Goal: Task Accomplishment & Management: Manage account settings

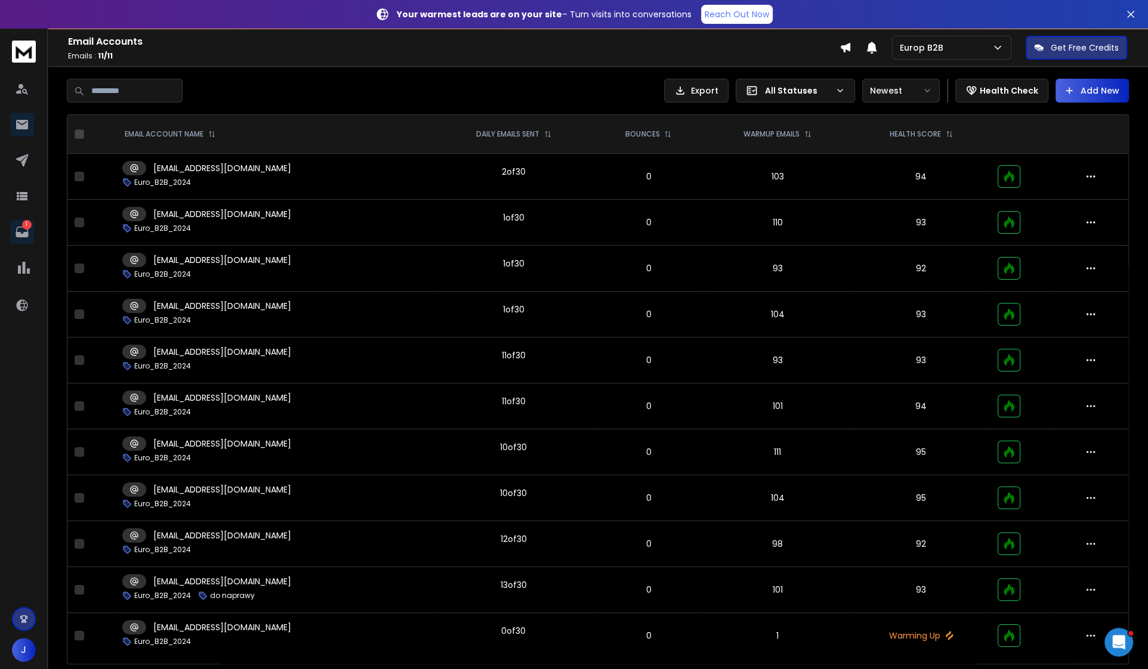
click at [22, 234] on icon at bounding box center [22, 232] width 13 height 11
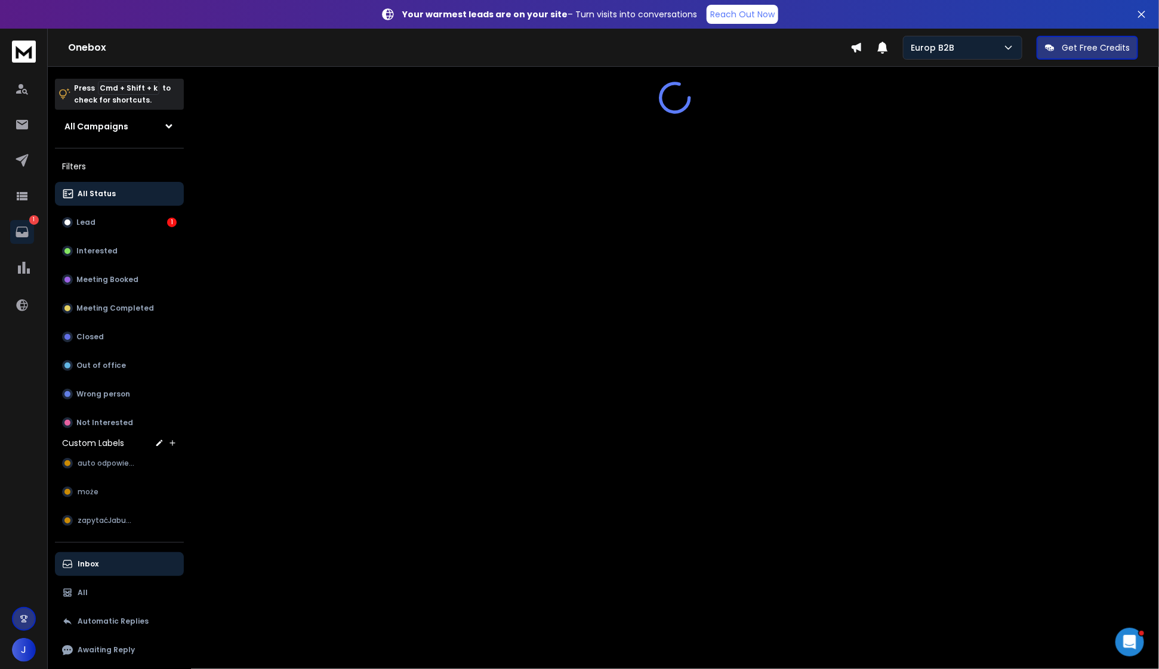
click at [960, 39] on button "Europ B2B" at bounding box center [962, 48] width 119 height 24
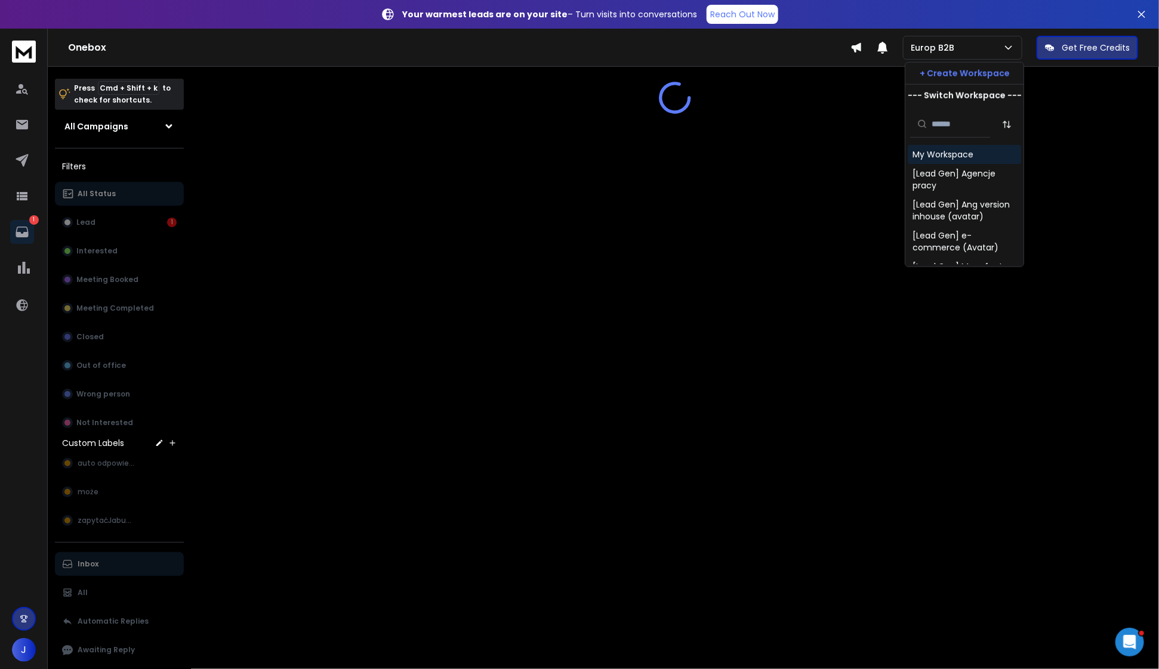
click at [961, 152] on div "My Workspace" at bounding box center [942, 155] width 61 height 12
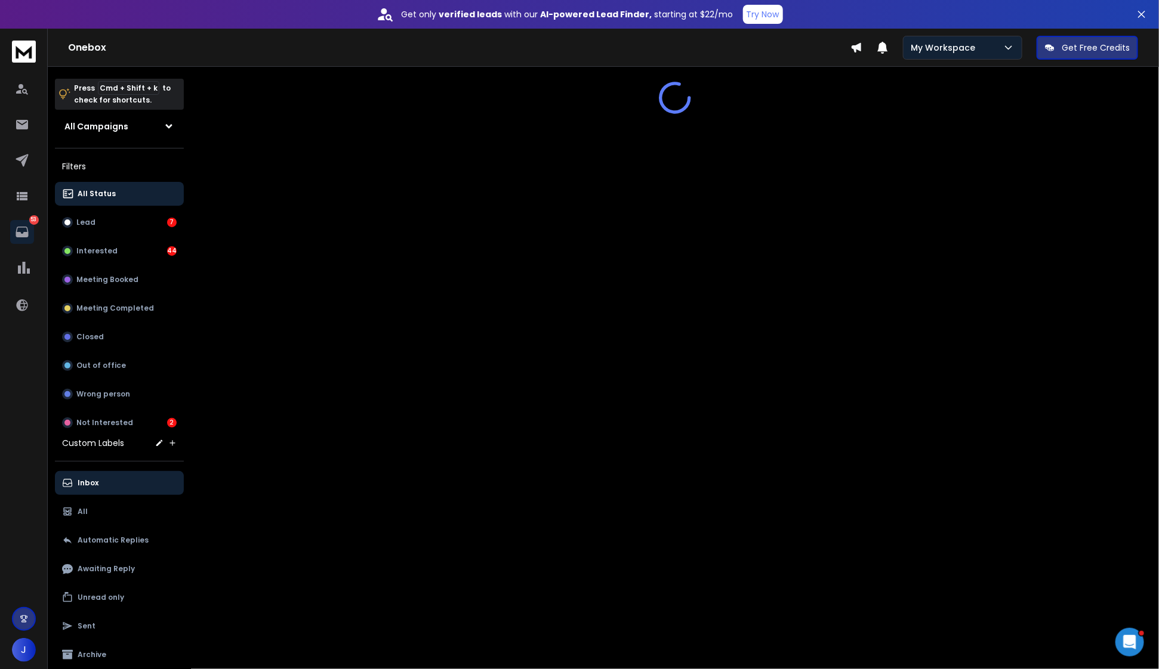
click at [967, 54] on button "My Workspace" at bounding box center [962, 48] width 119 height 24
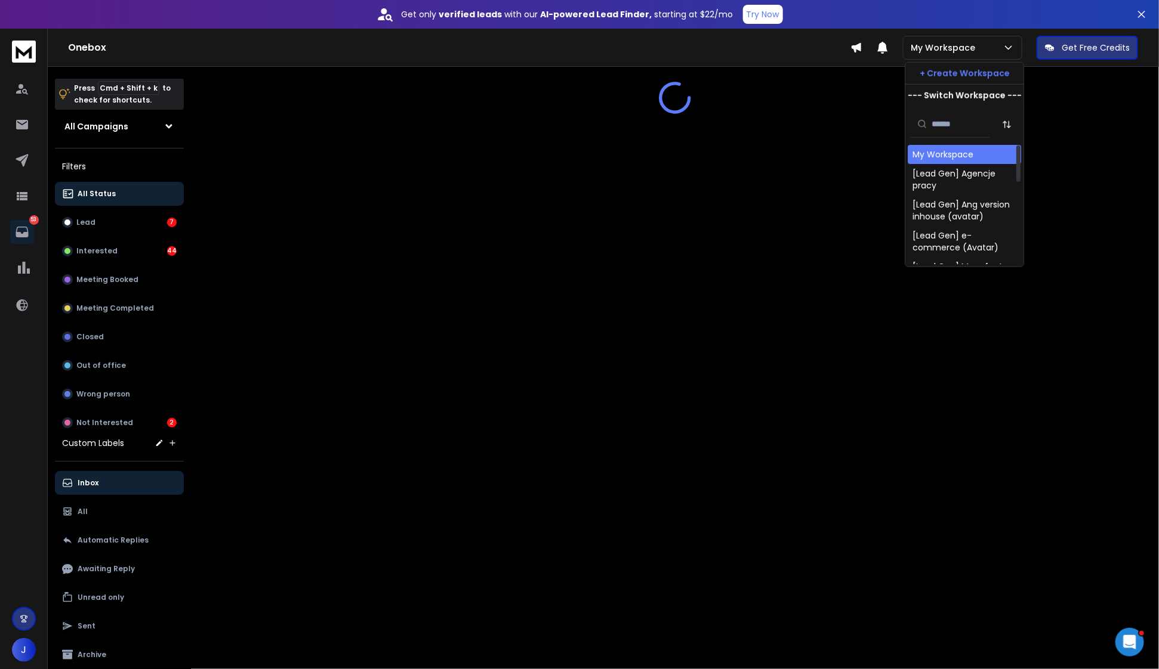
click at [961, 123] on input "text" at bounding box center [956, 124] width 51 height 26
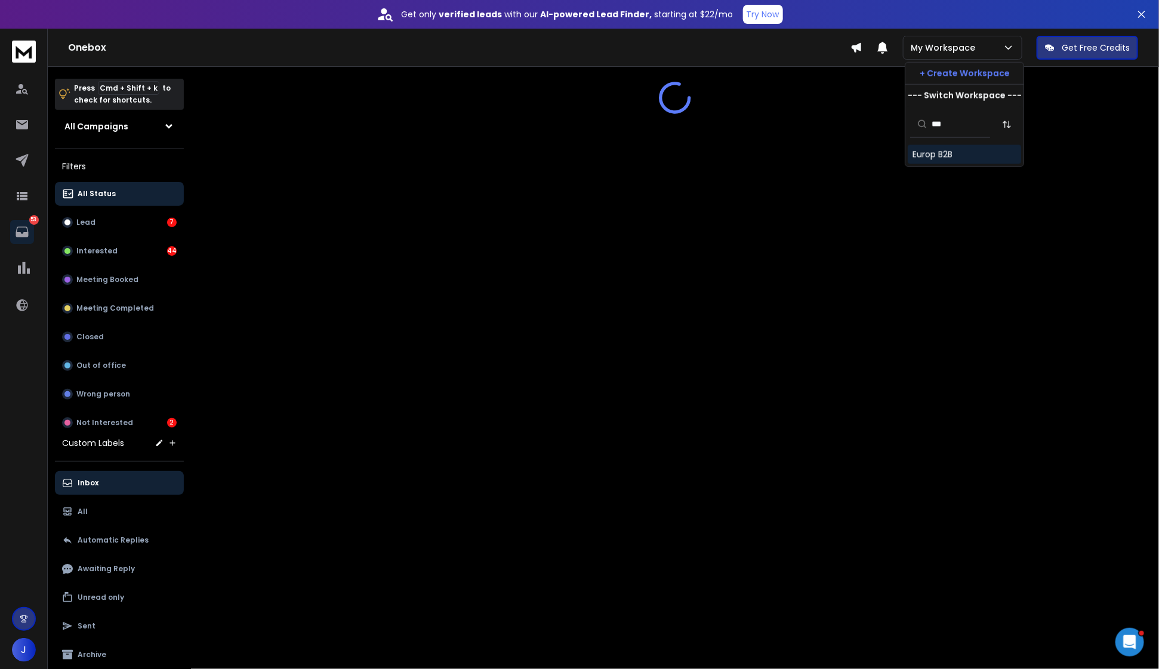
type input "***"
click at [968, 149] on div "Europ B2B" at bounding box center [963, 154] width 113 height 19
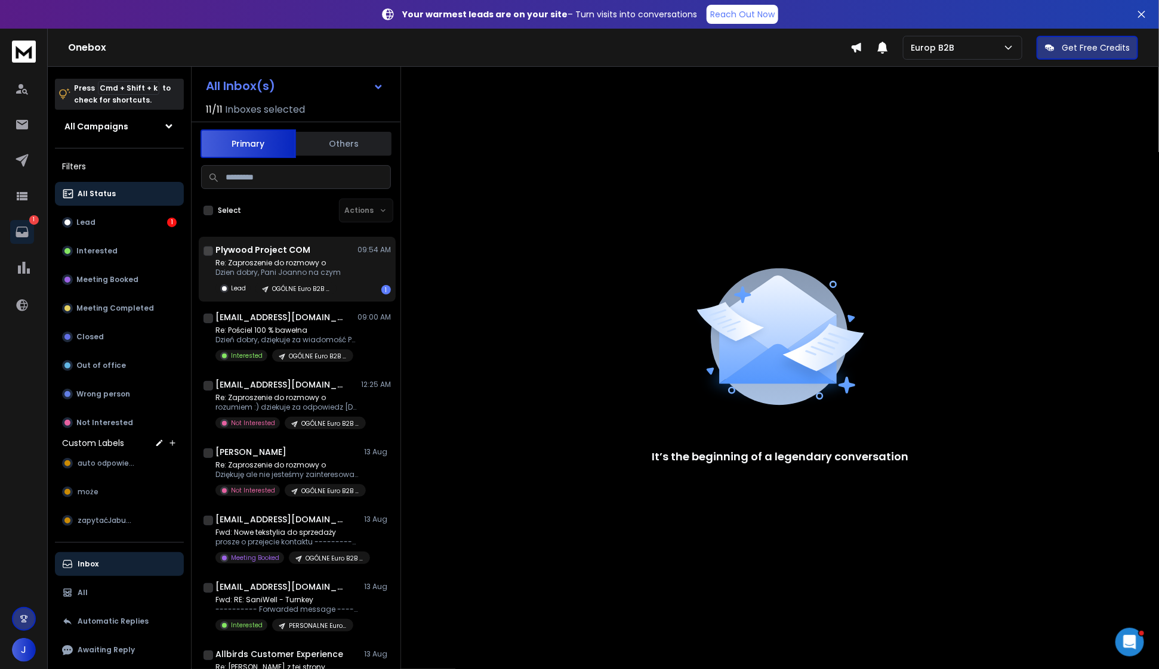
click at [335, 274] on p "Dzien dobry, Pani Joanno na czym" at bounding box center [277, 273] width 125 height 10
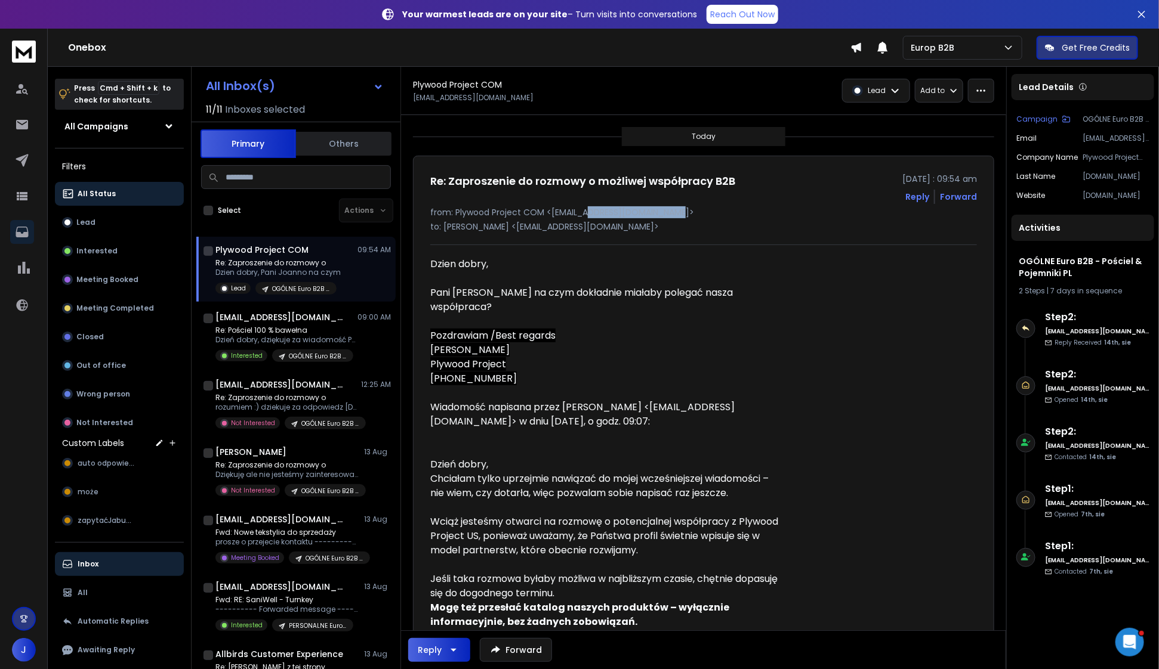
drag, startPoint x: 677, startPoint y: 212, endPoint x: 592, endPoint y: 208, distance: 85.4
click at [592, 208] on p "from: Plywood Project COM <contact@plywoodproject.com>" at bounding box center [703, 212] width 546 height 12
copy p "plywoodproject.com>"
click at [923, 197] on button "Reply" at bounding box center [917, 197] width 24 height 12
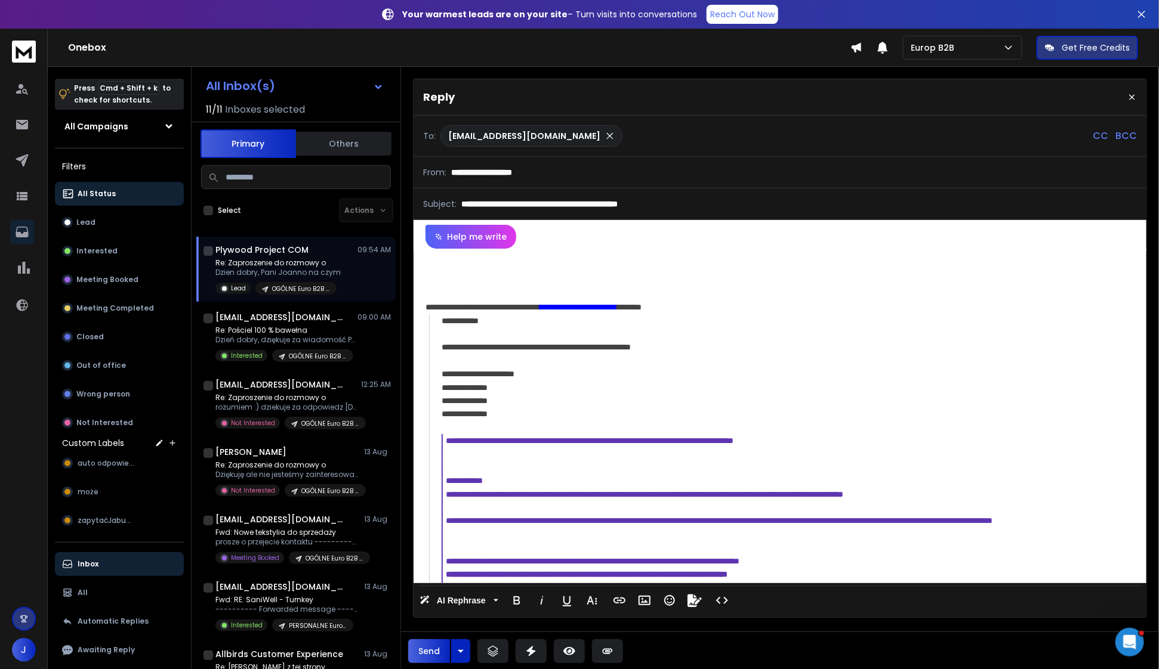
click at [1126, 134] on p "BCC" at bounding box center [1125, 136] width 21 height 14
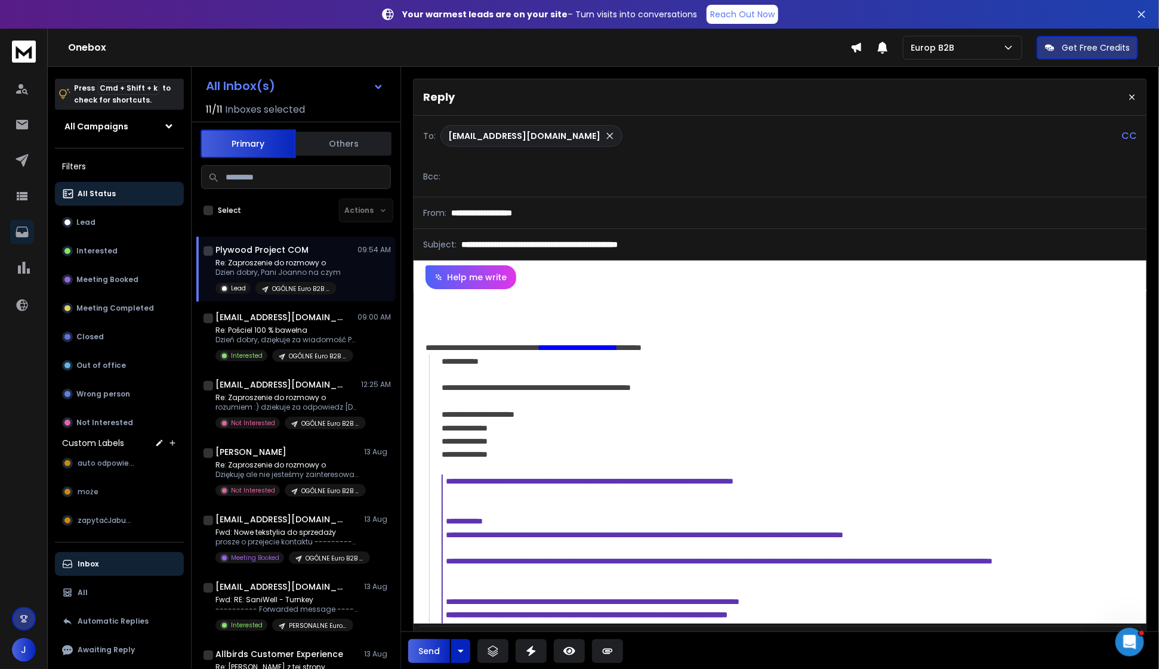
click at [892, 172] on div at bounding box center [790, 176] width 691 height 21
click at [869, 179] on div at bounding box center [790, 176] width 691 height 21
click at [529, 174] on input at bounding box center [487, 176] width 84 height 21
paste input "**********"
type input "**********"
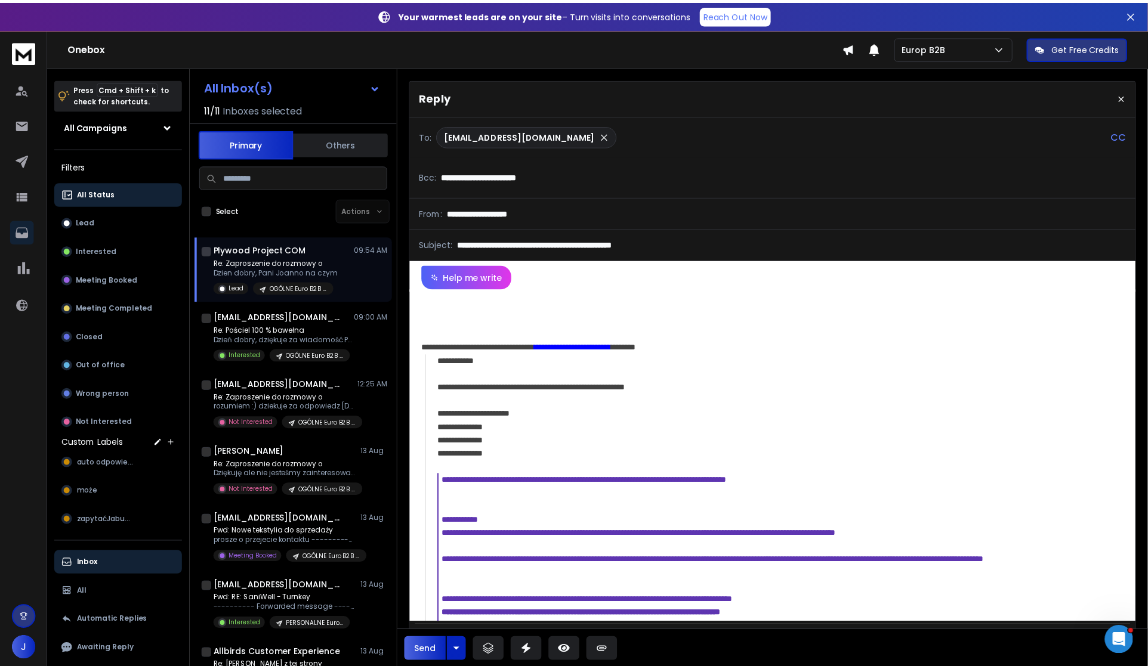
scroll to position [0, 27]
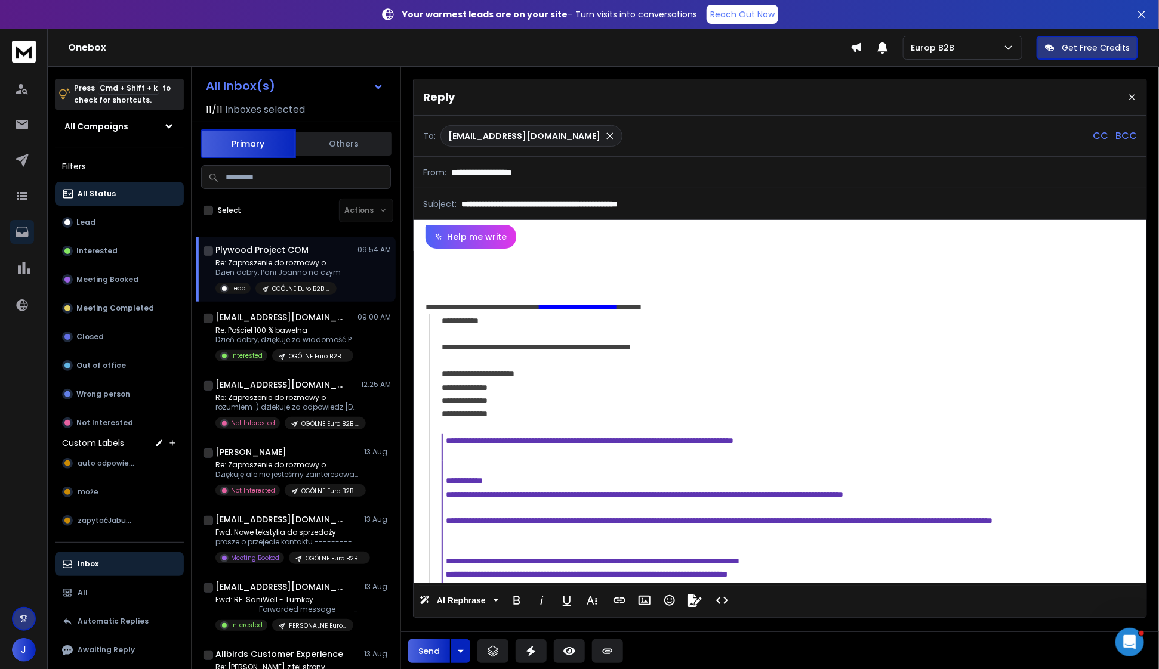
click at [607, 277] on div at bounding box center [779, 280] width 709 height 13
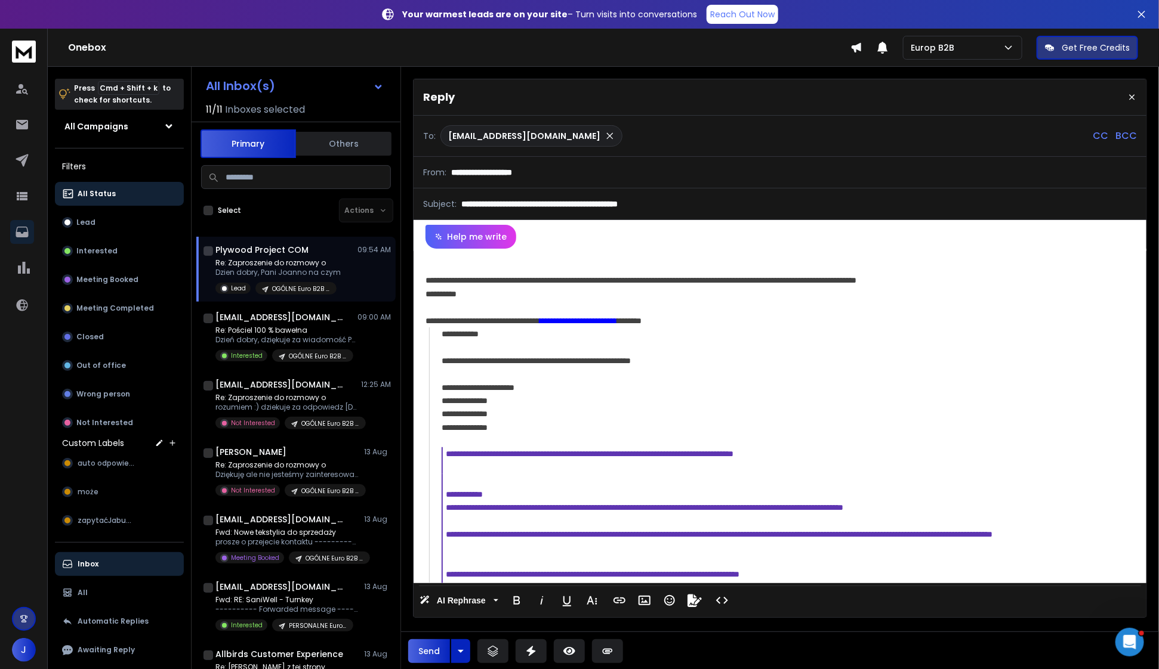
click at [428, 653] on button "Send" at bounding box center [429, 652] width 42 height 24
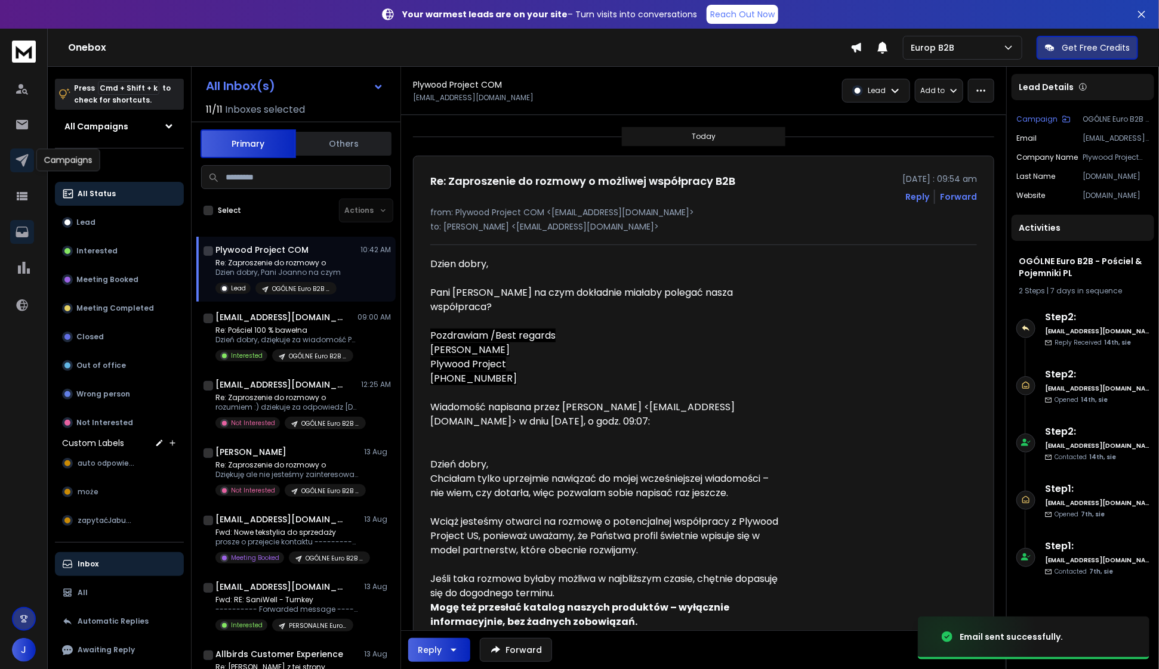
click at [25, 158] on icon at bounding box center [22, 160] width 13 height 13
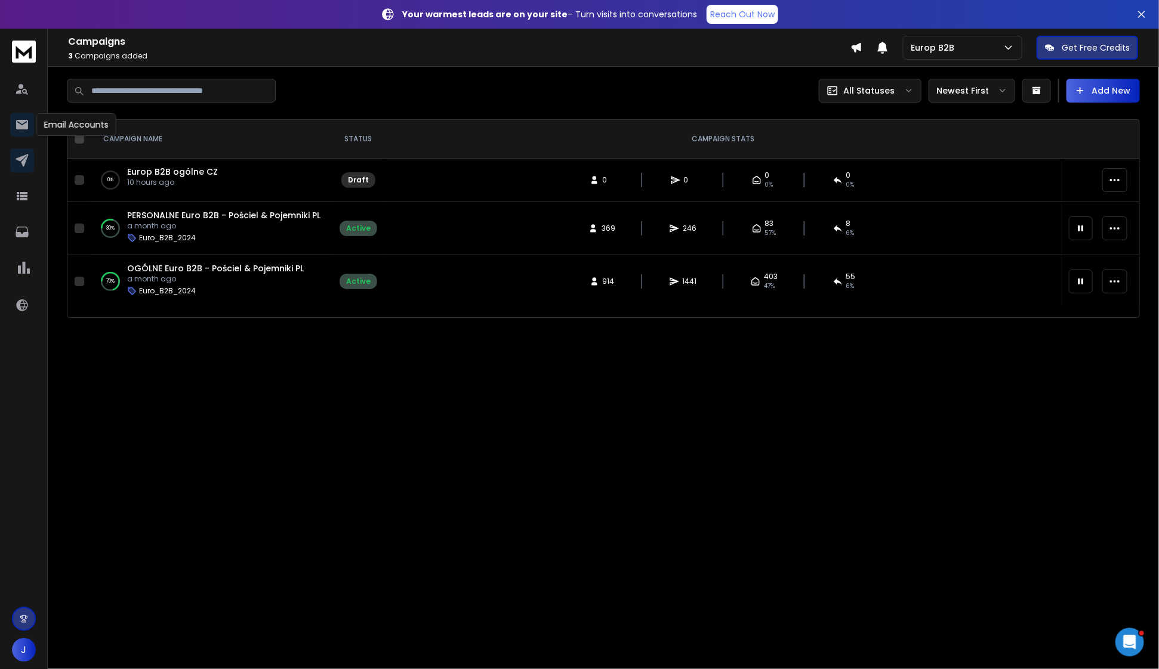
click at [17, 121] on icon at bounding box center [22, 125] width 14 height 14
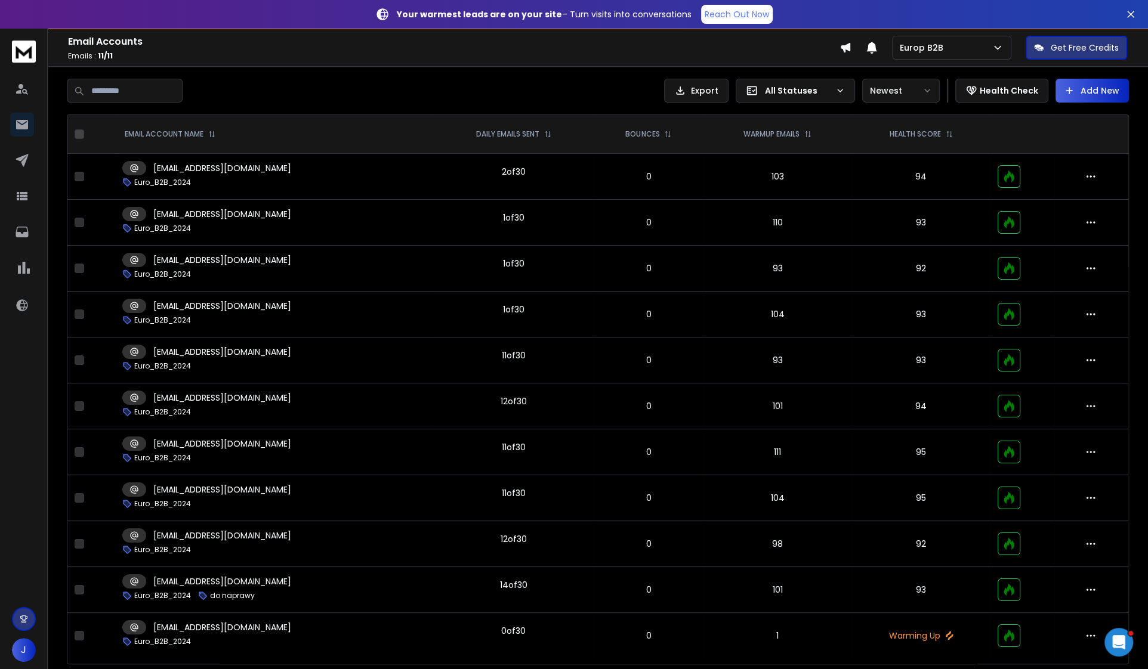
click at [202, 169] on p "[EMAIL_ADDRESS][DOMAIN_NAME]" at bounding box center [222, 168] width 138 height 12
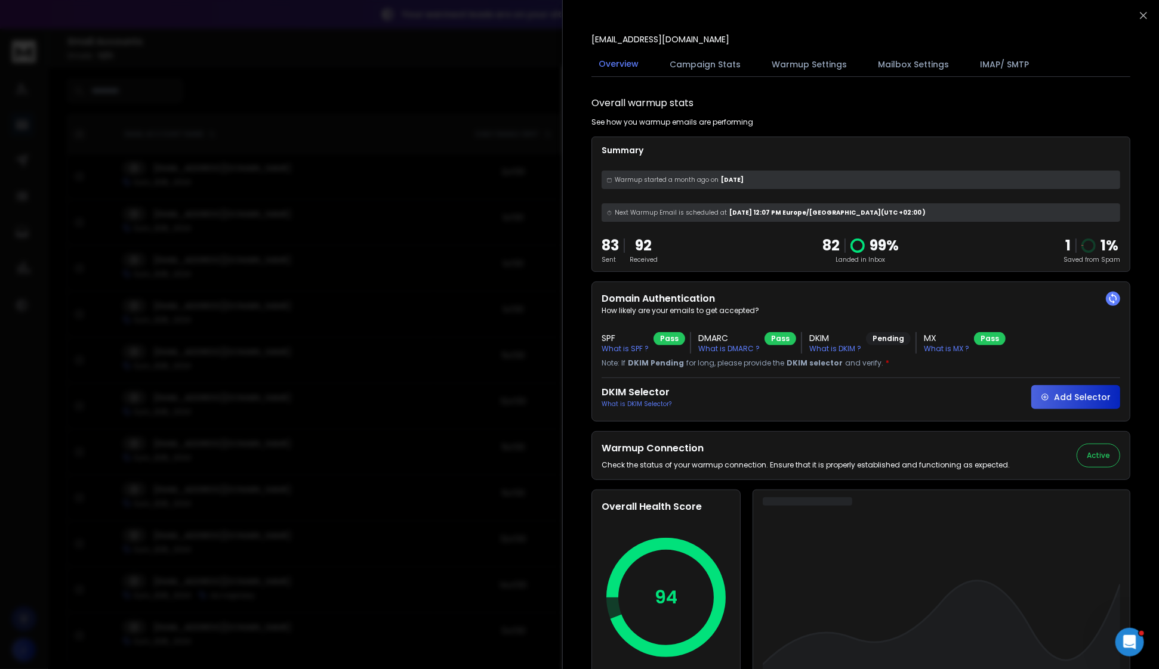
click at [695, 63] on button "Campaign Stats" at bounding box center [704, 64] width 85 height 26
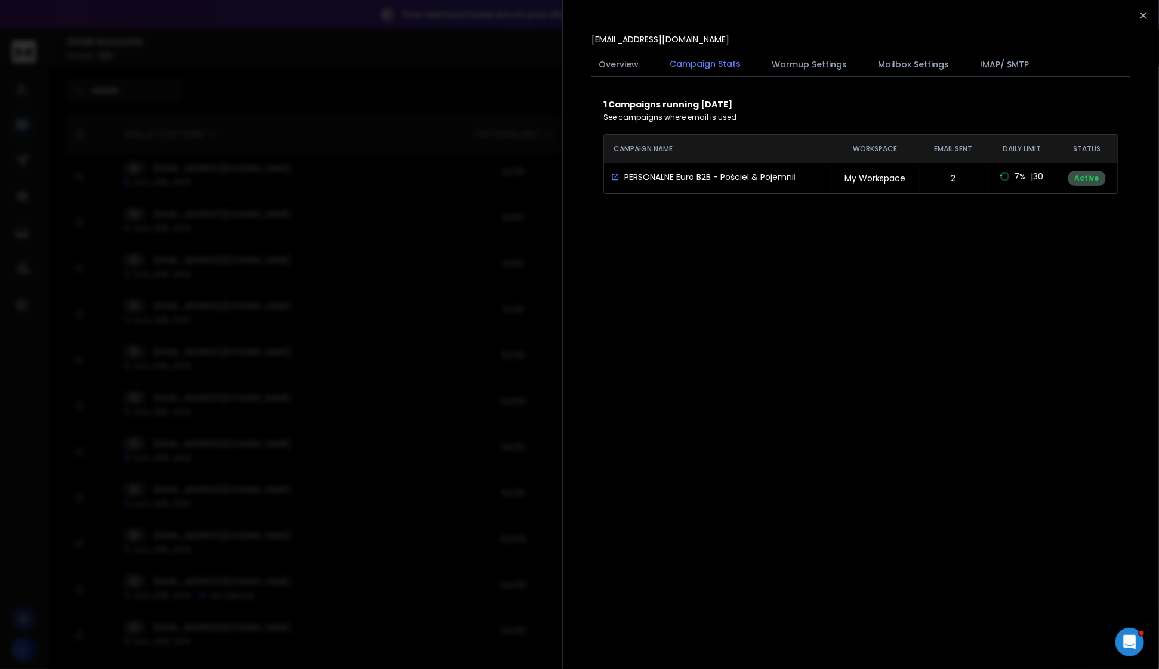
click at [808, 55] on button "Warmup Settings" at bounding box center [808, 64] width 89 height 26
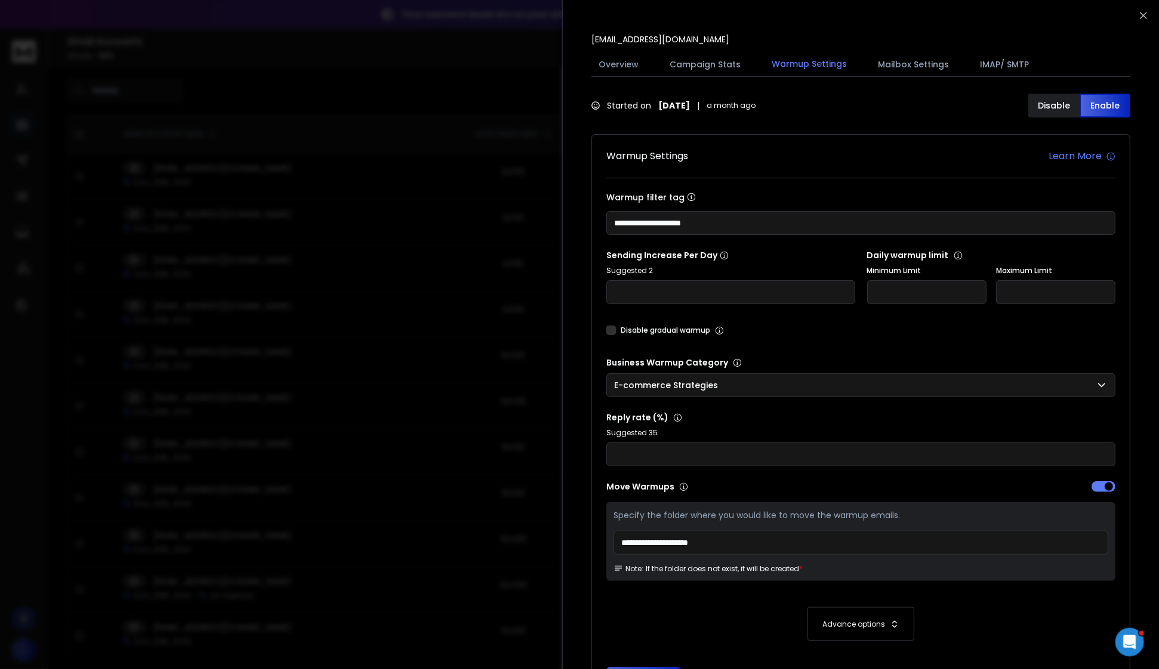
click at [909, 55] on button "Mailbox Settings" at bounding box center [912, 64] width 85 height 26
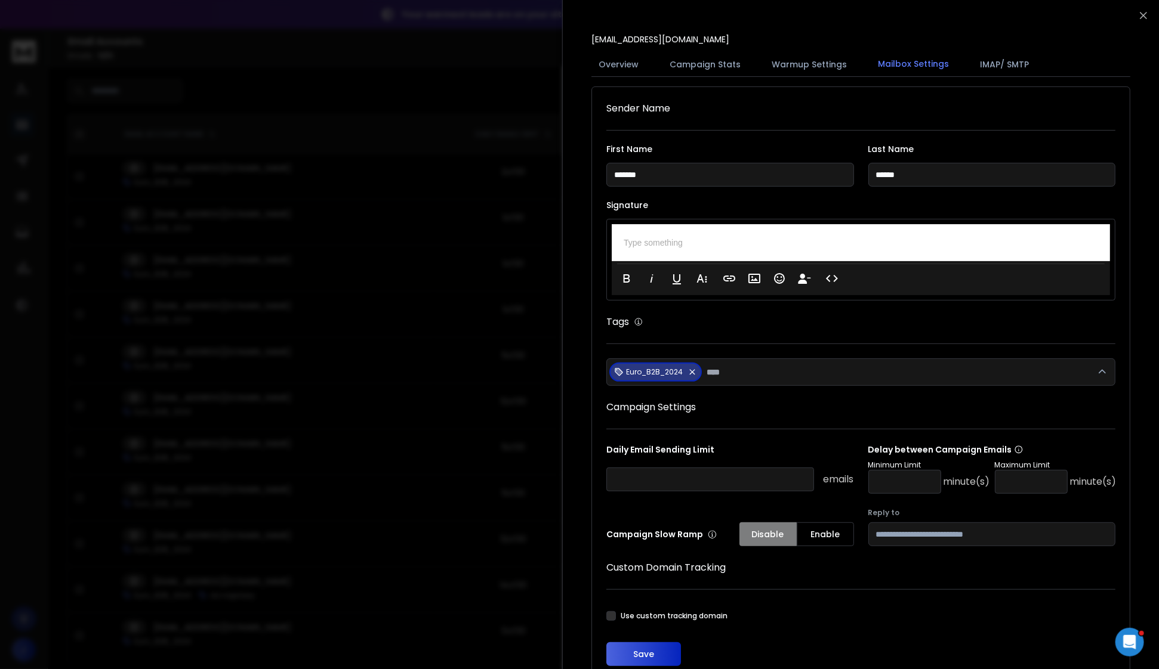
click at [438, 113] on div at bounding box center [579, 334] width 1159 height 669
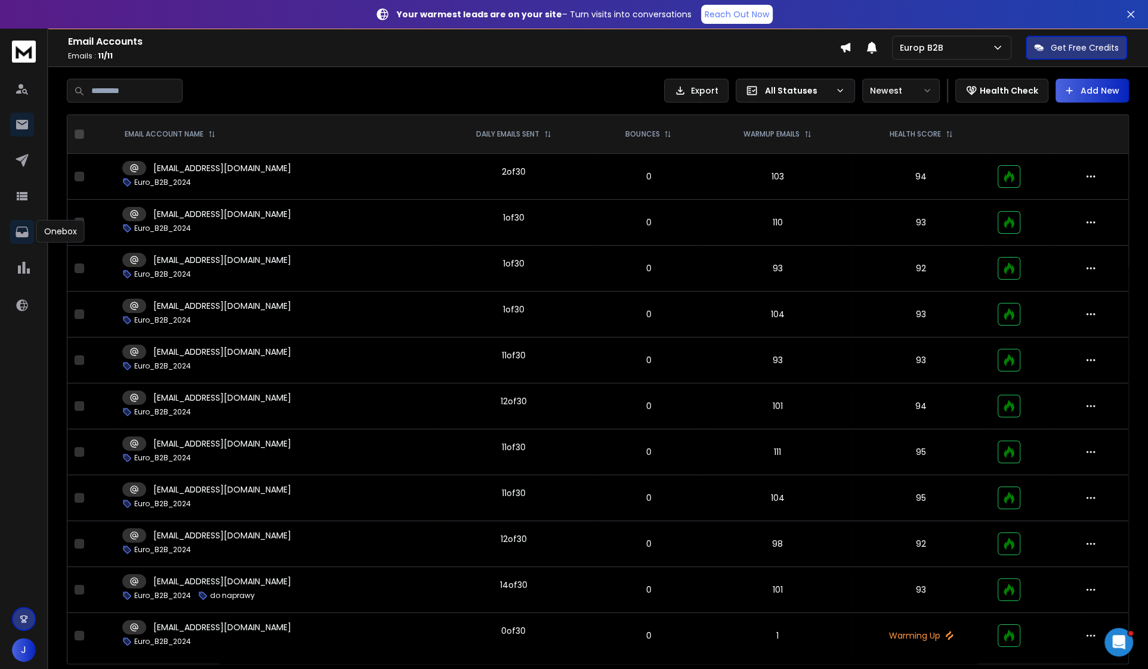
click at [18, 228] on icon at bounding box center [22, 232] width 14 height 14
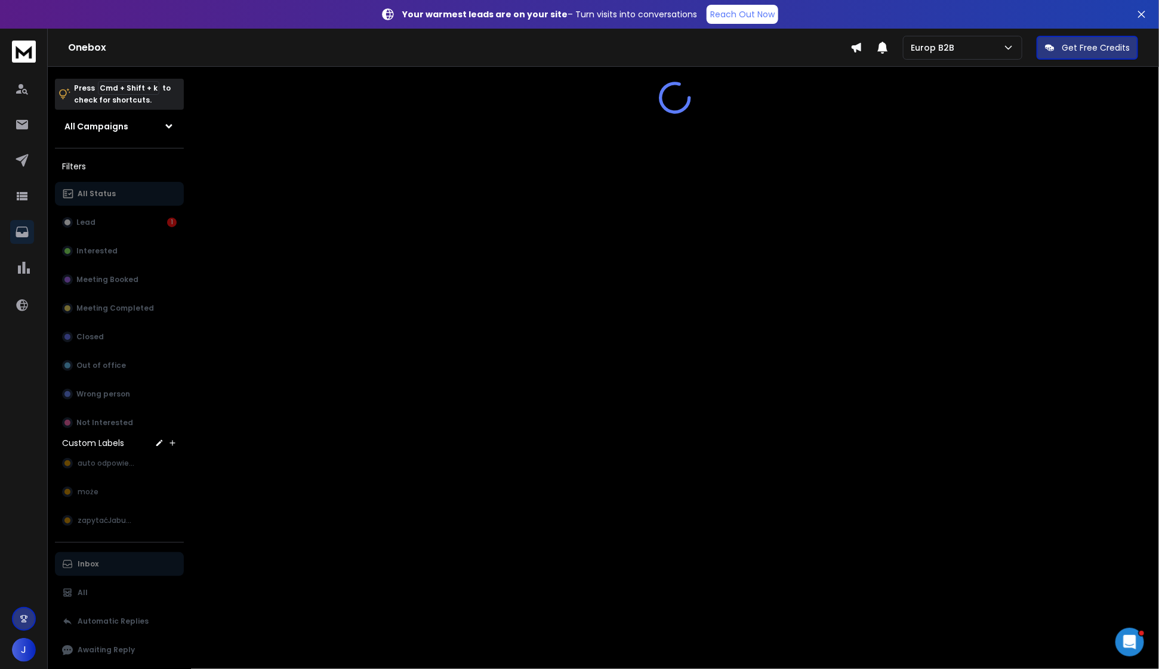
click at [126, 222] on div "All Status Lead 1 Interested Meeting Booked Meeting Completed Closed Out of off…" at bounding box center [119, 308] width 129 height 253
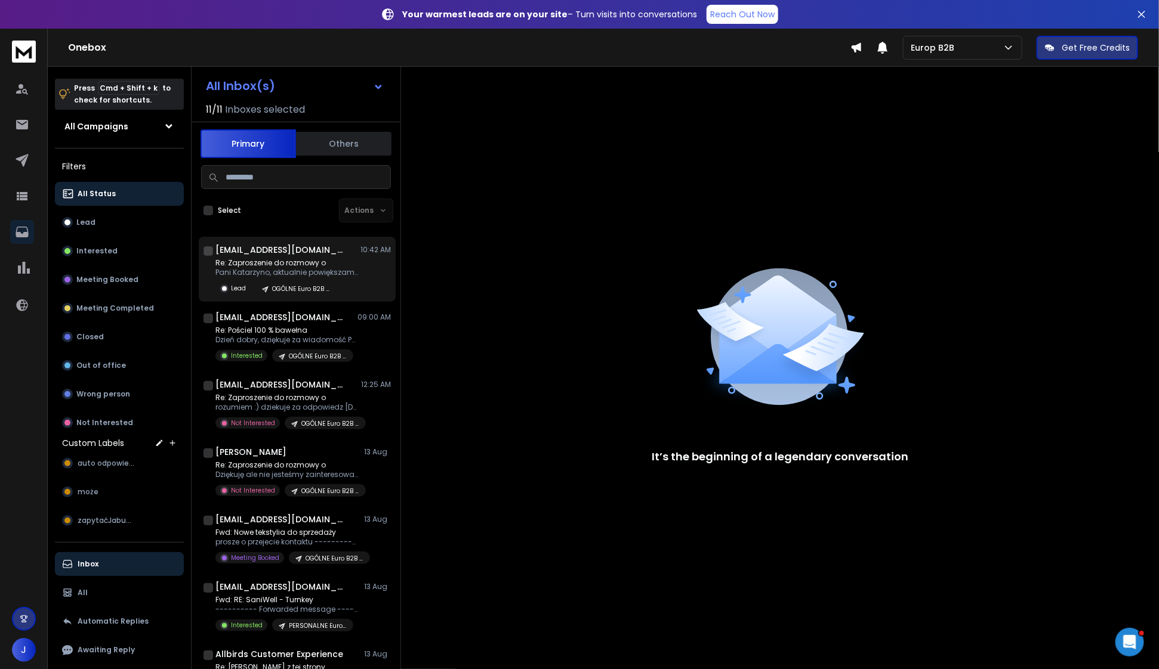
click at [266, 267] on p "Re: Zaproszenie do rozmowy o" at bounding box center [286, 263] width 143 height 10
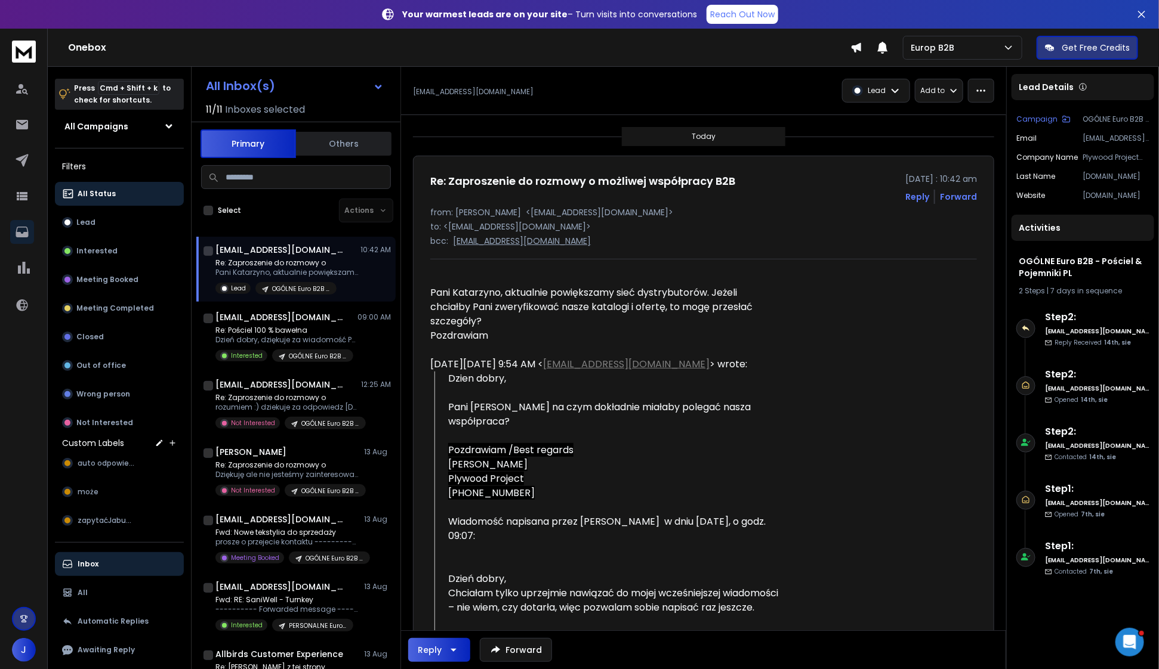
click at [890, 91] on div "Lead" at bounding box center [875, 90] width 67 height 23
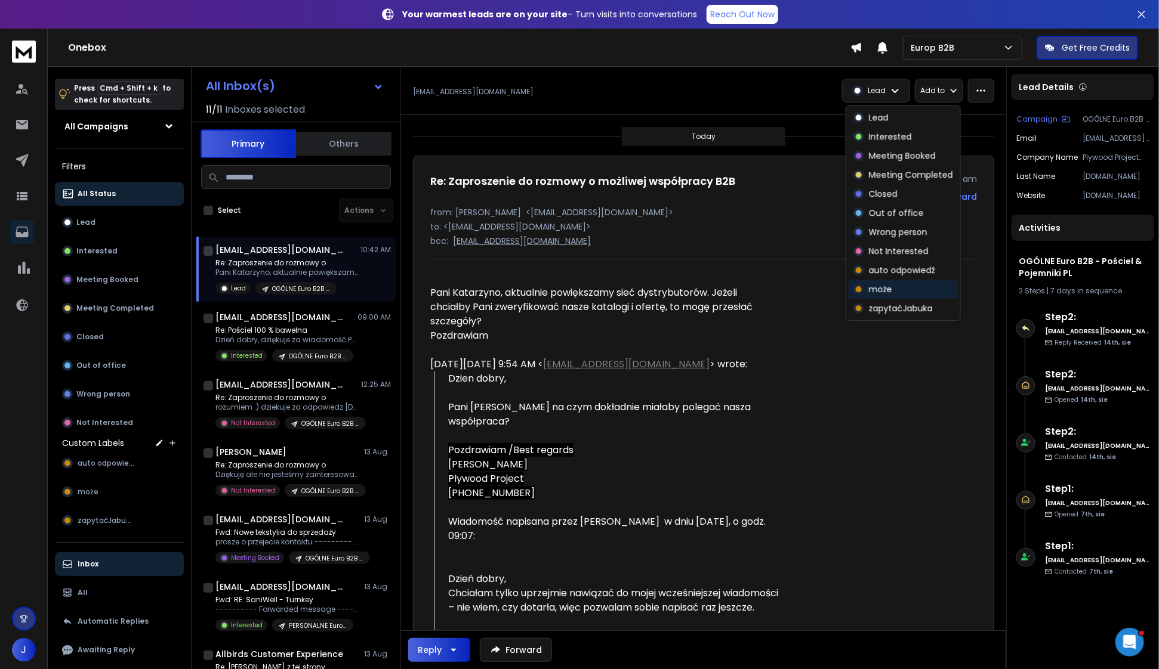
click at [919, 290] on div "może" at bounding box center [902, 289] width 109 height 19
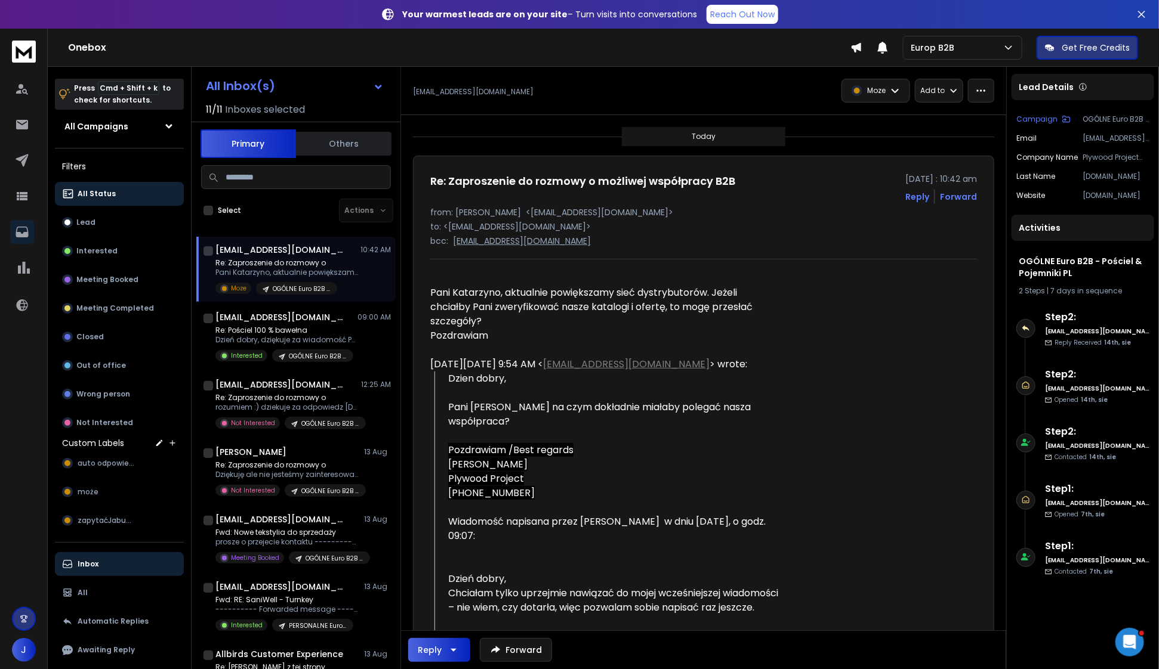
click at [156, 445] on icon at bounding box center [159, 443] width 7 height 7
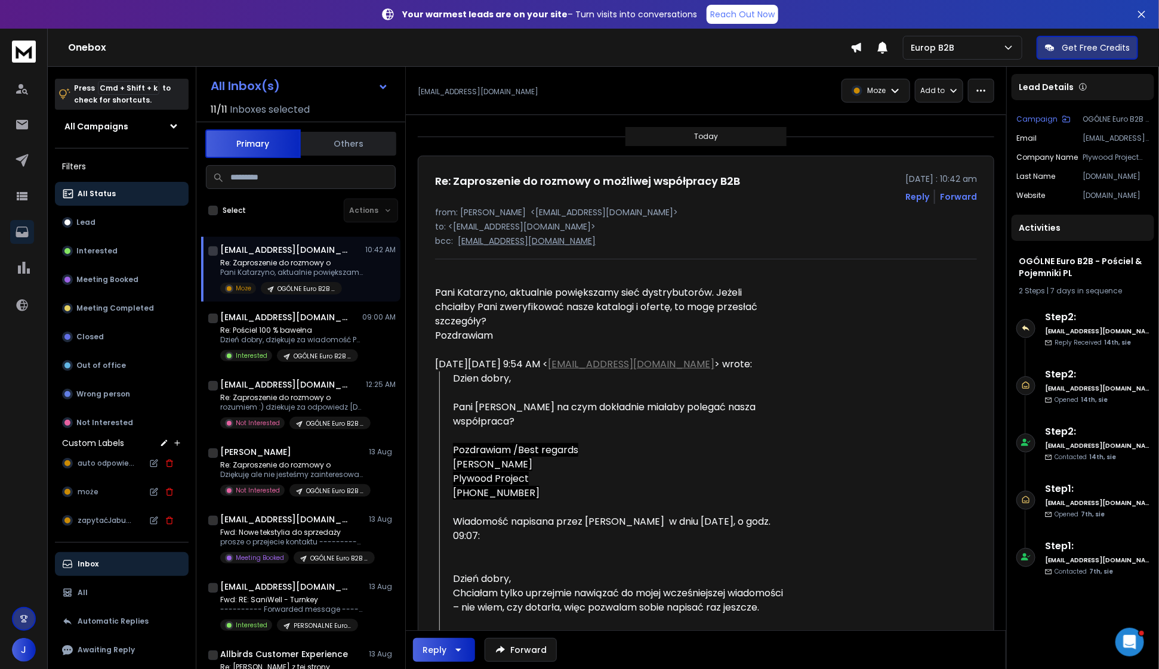
click at [150, 519] on icon at bounding box center [154, 521] width 8 height 8
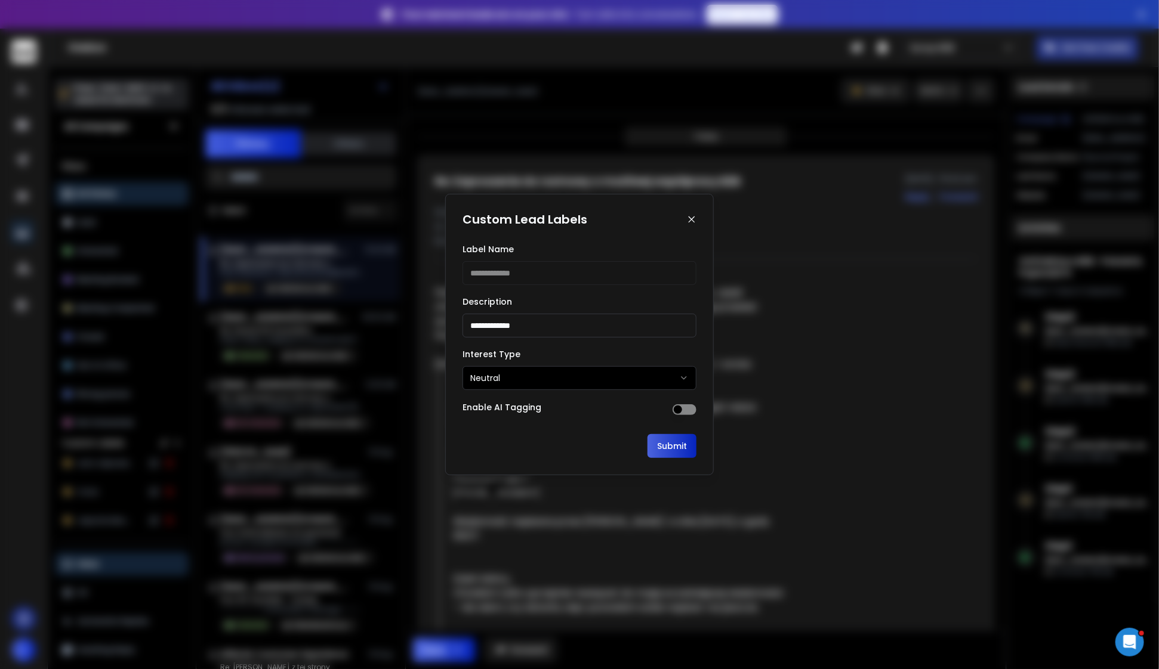
click at [617, 369] on button "Neutral" at bounding box center [579, 378] width 234 height 24
select select "********"
click at [692, 409] on button "Enable AI Tagging" at bounding box center [684, 410] width 24 height 11
click at [680, 414] on button "Enable AI Tagging" at bounding box center [684, 410] width 24 height 11
click at [546, 325] on input "**********" at bounding box center [579, 326] width 234 height 24
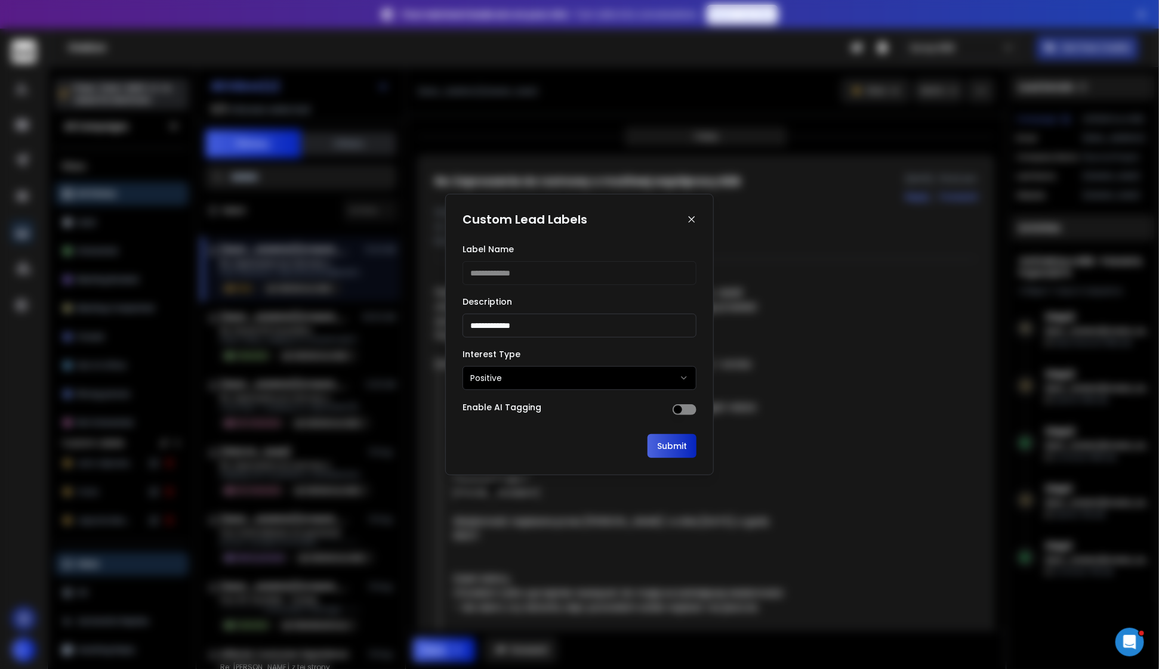
type input "**********"
click at [675, 447] on button "Submit" at bounding box center [671, 446] width 49 height 24
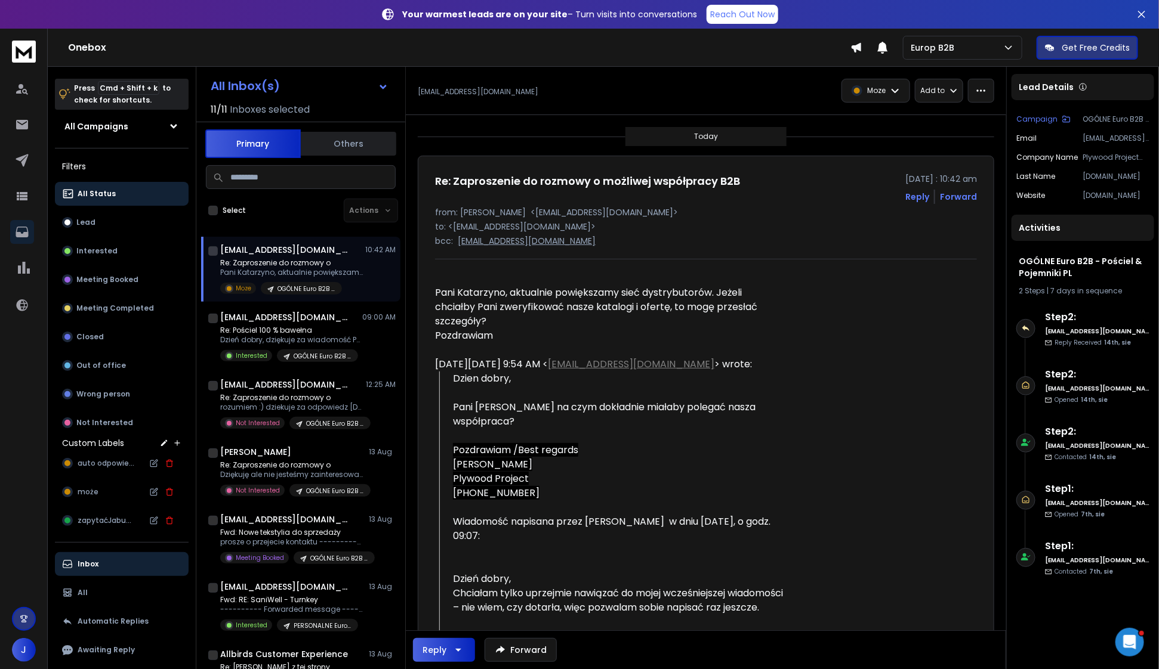
click at [155, 523] on icon at bounding box center [153, 521] width 6 height 7
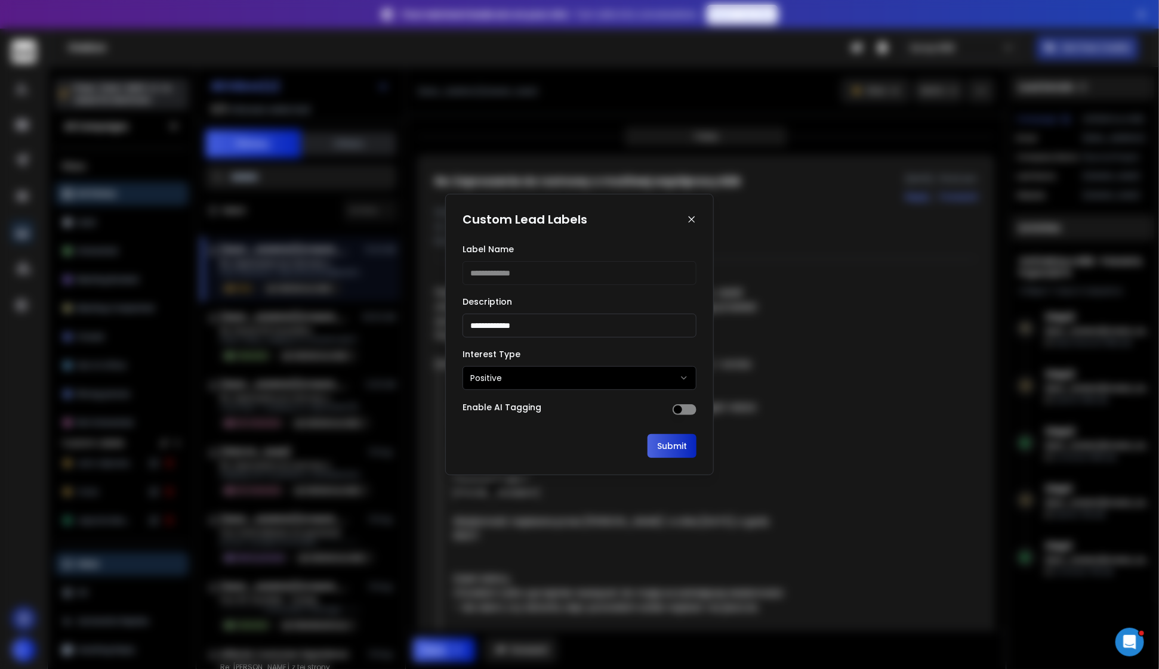
click at [567, 373] on button "Positive" at bounding box center [579, 378] width 234 height 24
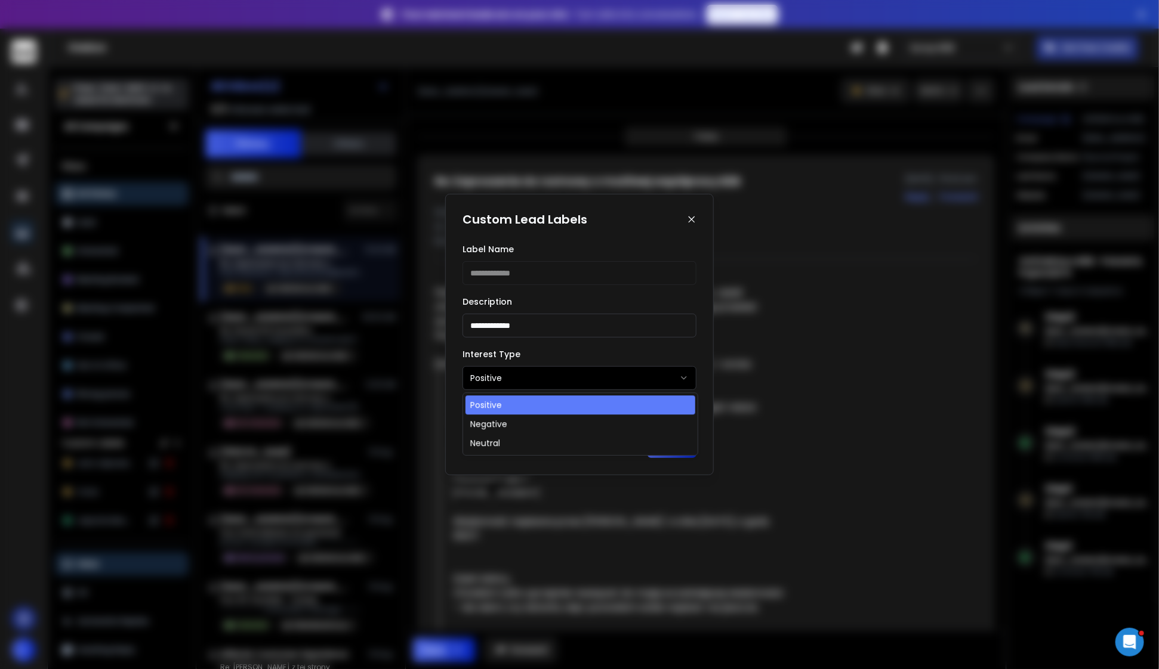
click at [696, 219] on div "**********" at bounding box center [579, 335] width 268 height 282
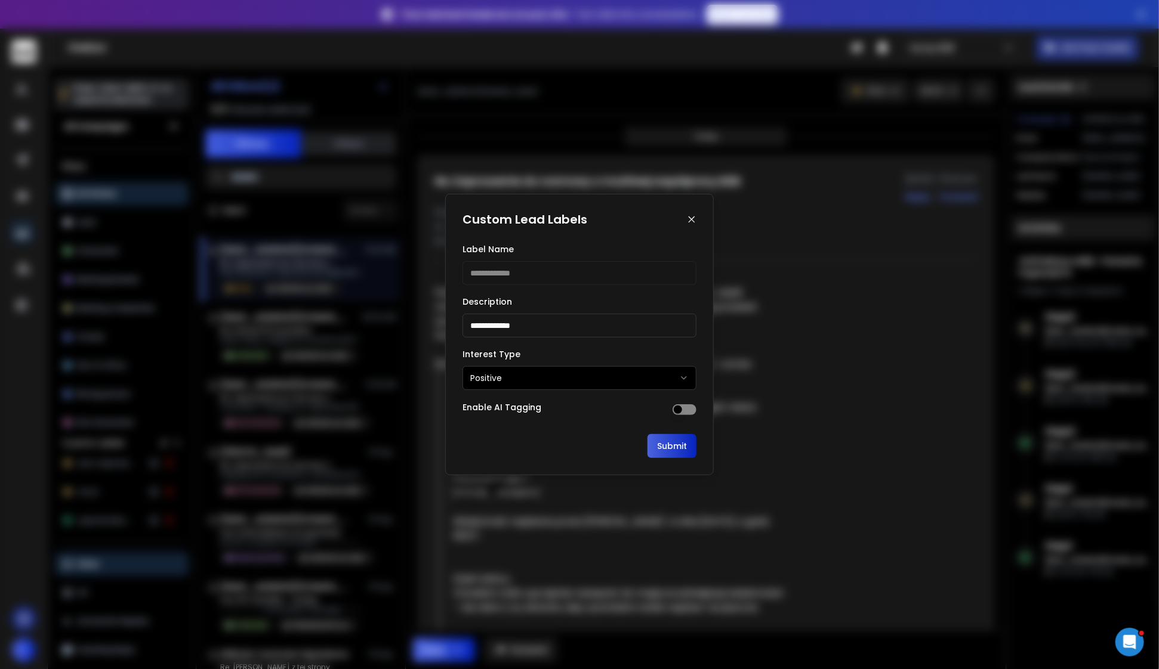
click at [693, 218] on div "**********" at bounding box center [579, 335] width 268 height 282
click at [692, 219] on icon at bounding box center [691, 220] width 7 height 7
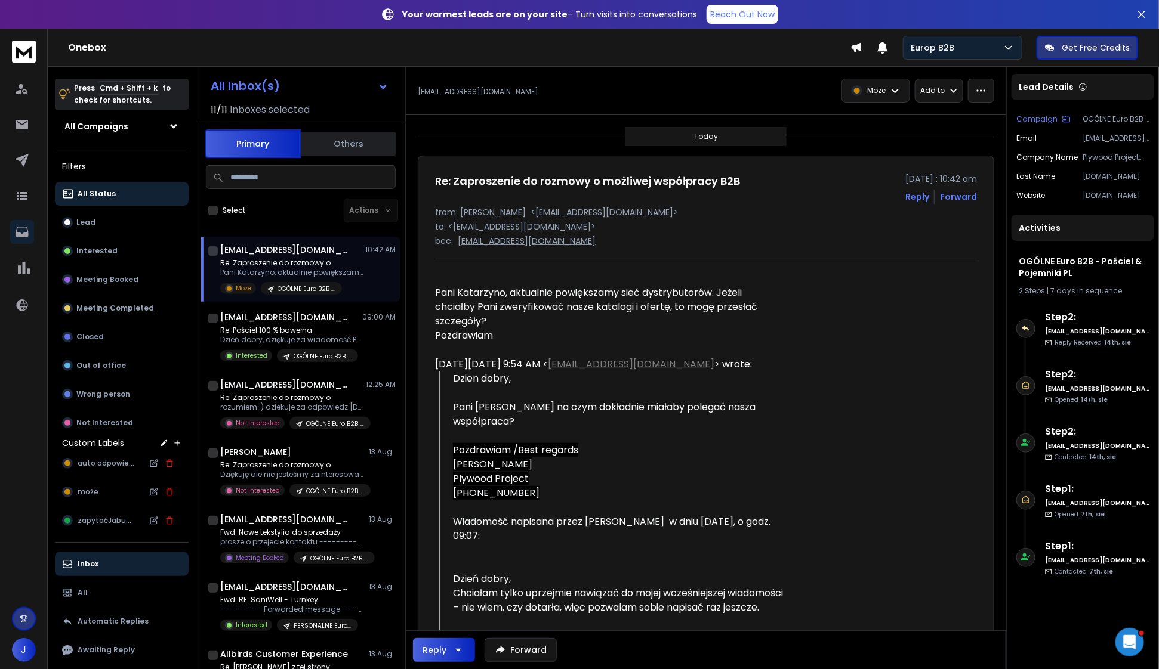
click at [950, 40] on button "Europ B2B" at bounding box center [962, 48] width 119 height 24
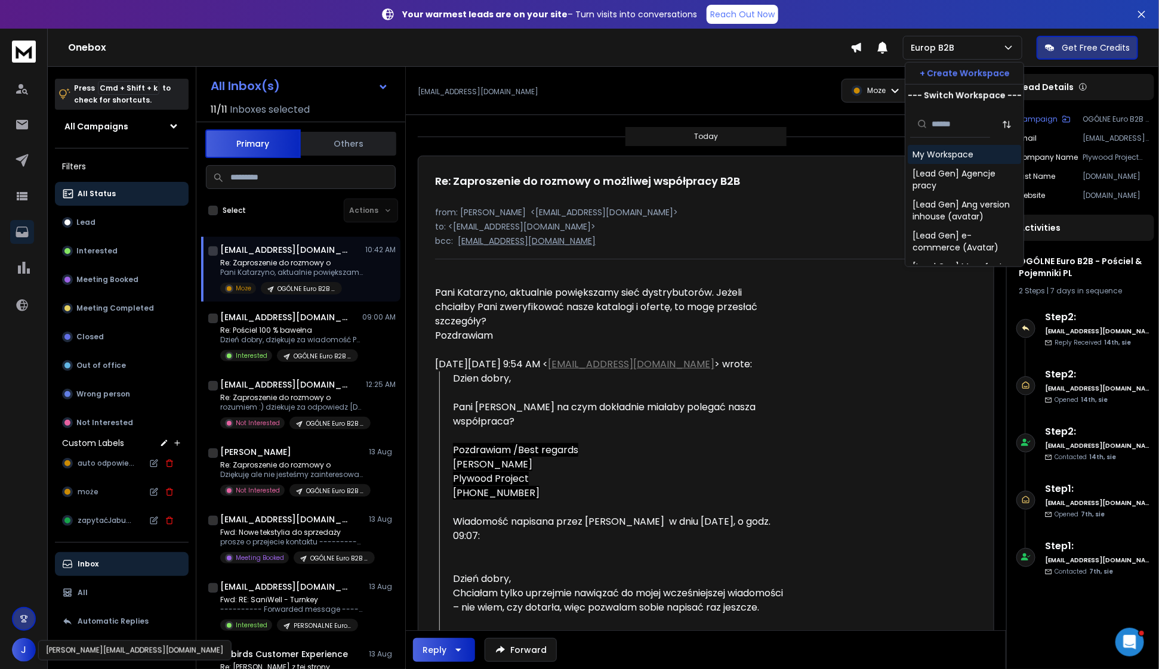
click at [13, 656] on button "J" at bounding box center [24, 650] width 24 height 24
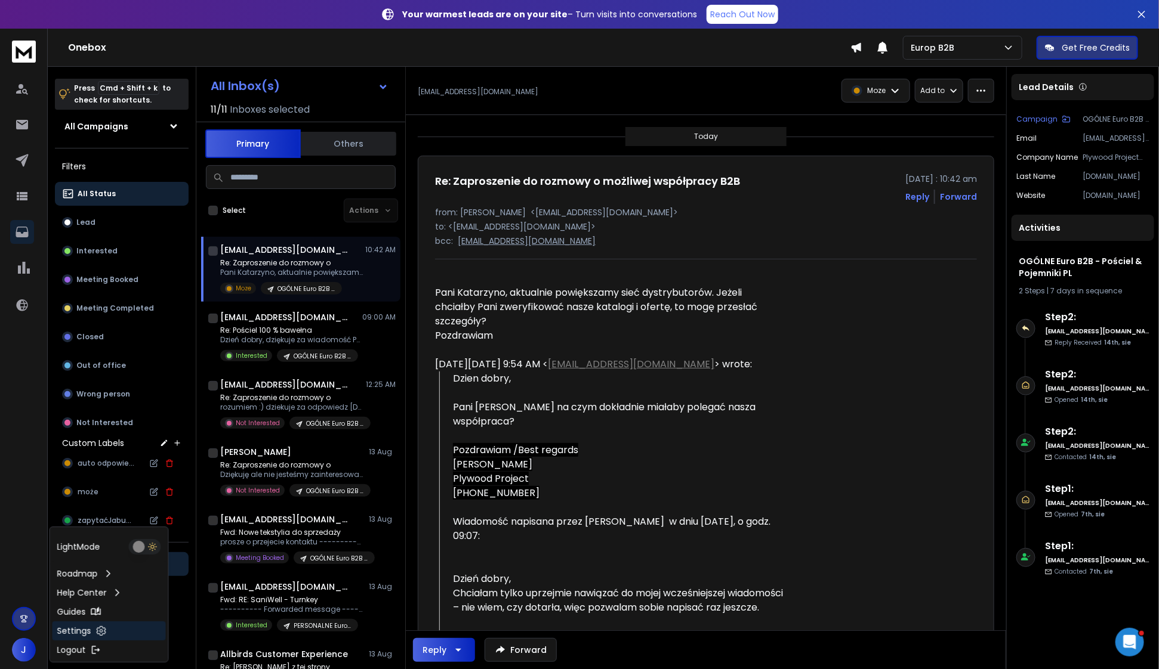
click at [98, 628] on icon at bounding box center [101, 631] width 11 height 11
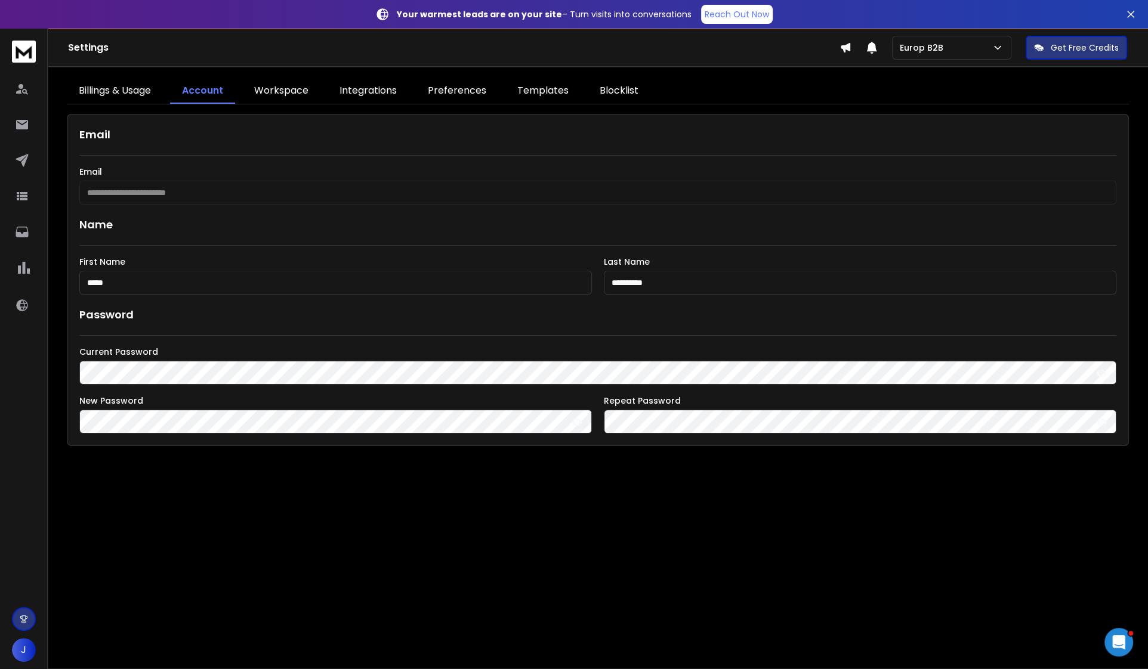
click at [264, 91] on link "Workspace" at bounding box center [281, 91] width 78 height 25
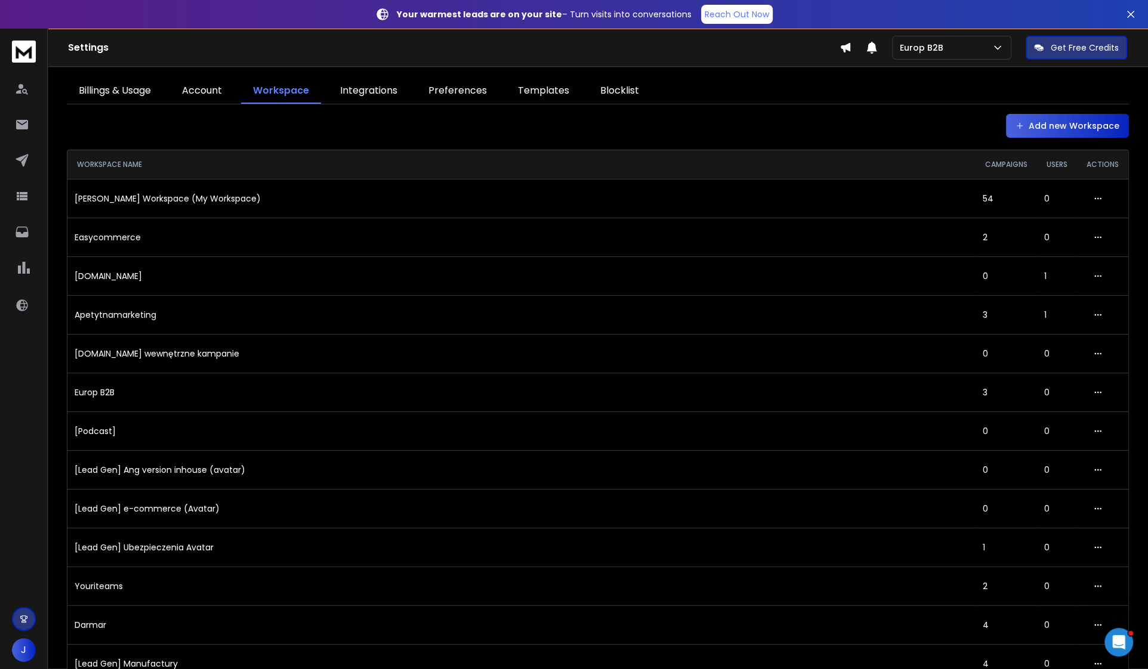
click at [1042, 125] on button "Add new Workspace" at bounding box center [1067, 126] width 123 height 24
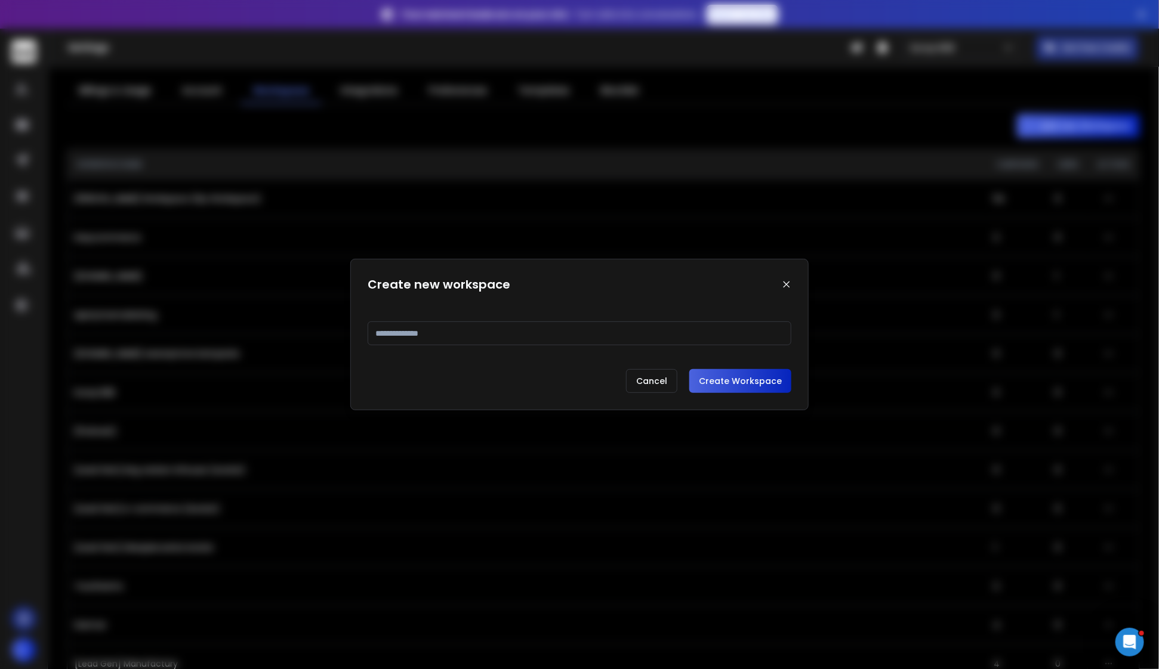
click at [522, 335] on input at bounding box center [580, 334] width 424 height 24
type input "***"
click at [760, 383] on button "Create Workspace" at bounding box center [740, 381] width 102 height 24
